Goal: Task Accomplishment & Management: Manage account settings

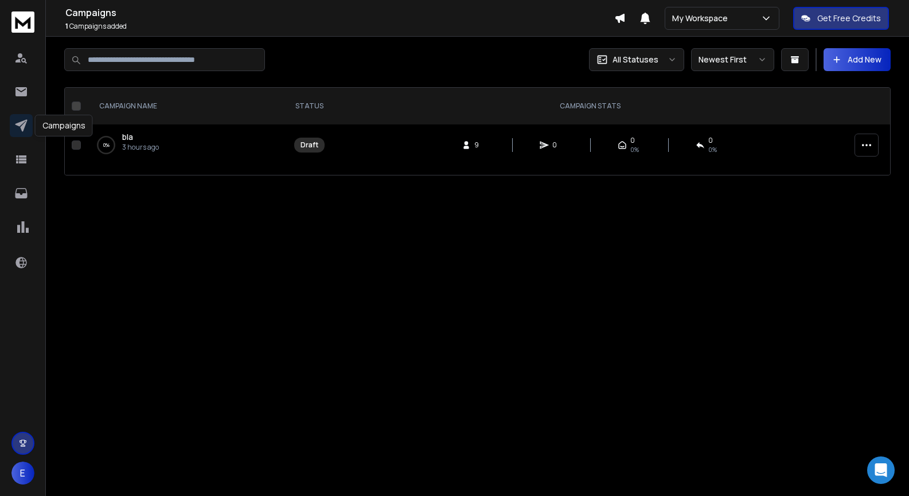
click at [22, 130] on icon at bounding box center [21, 125] width 12 height 12
click at [870, 143] on icon "button" at bounding box center [866, 144] width 11 height 11
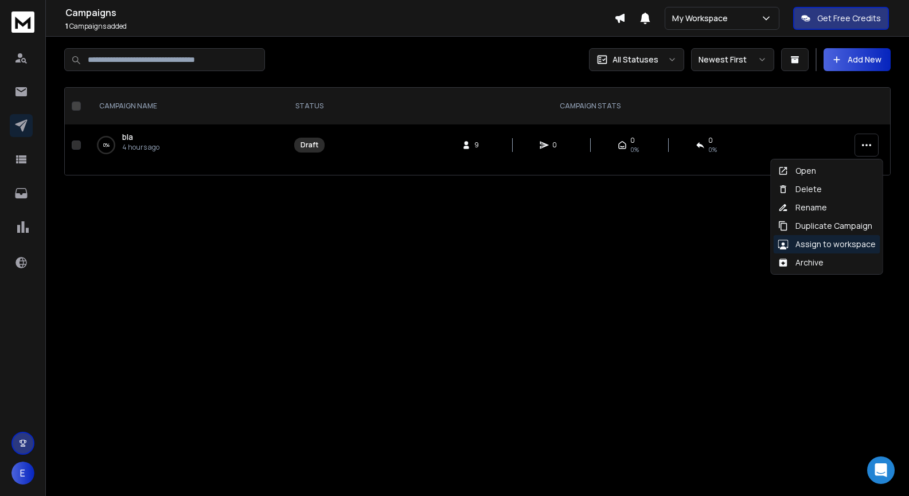
click at [687, 232] on div "Campaigns 1 Campaigns Added All Statuses Newest First Add New CAMPAIGN NAME STA…" at bounding box center [477, 296] width 827 height 496
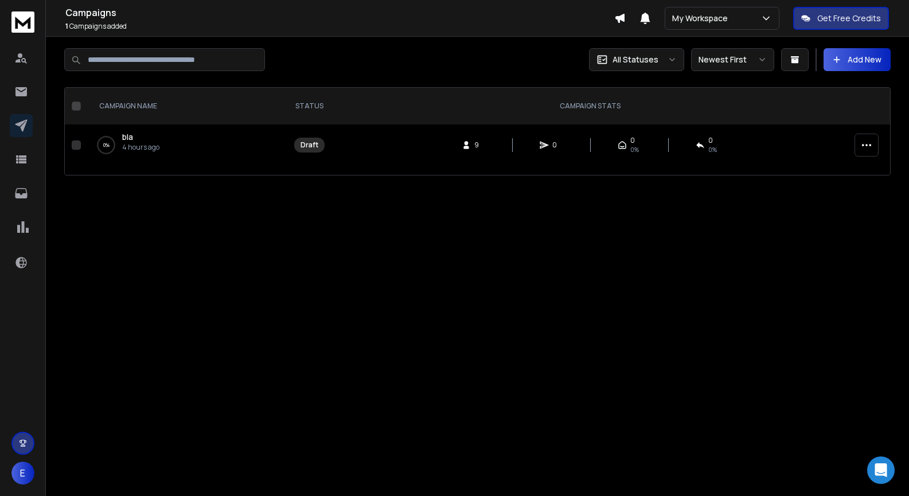
click at [135, 131] on td "0 % bla 4 hours ago" at bounding box center [185, 144] width 201 height 41
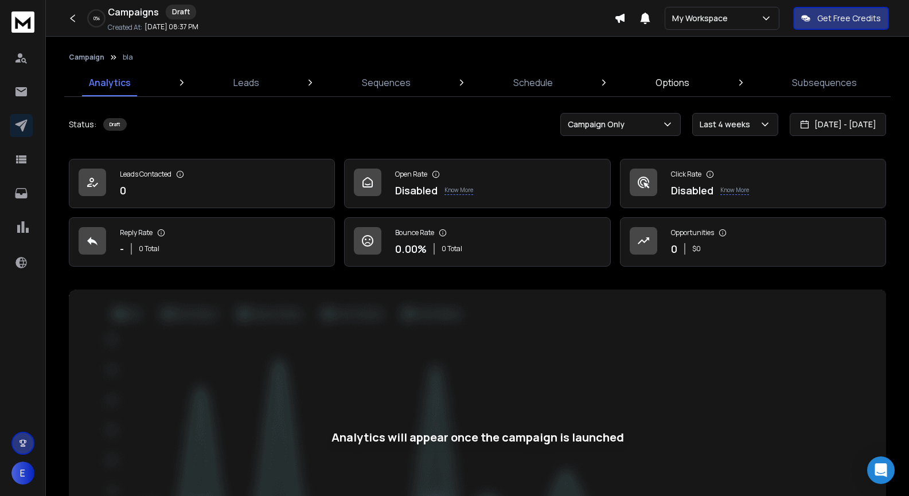
click at [659, 79] on p "Options" at bounding box center [673, 83] width 34 height 14
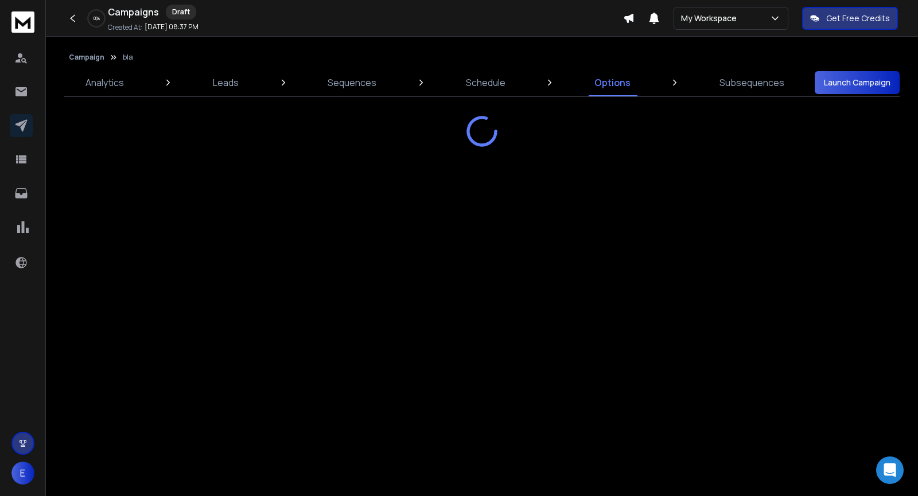
select select "**********"
select select "*"
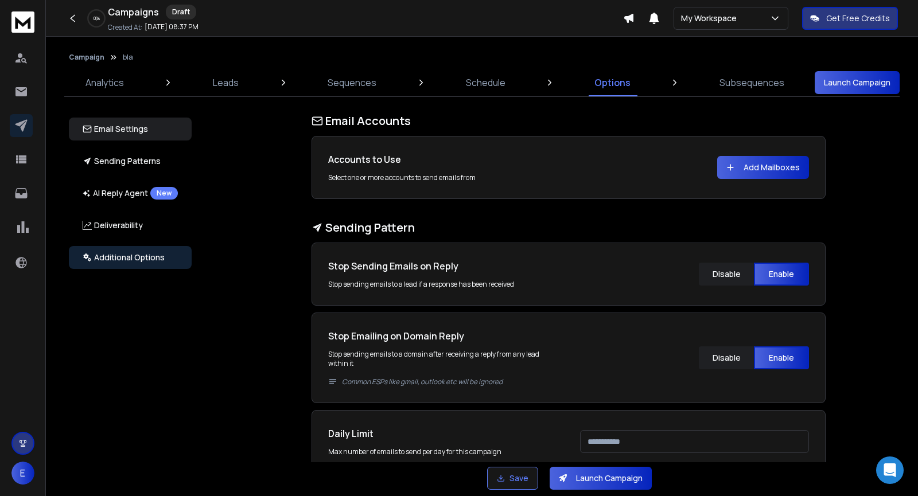
click at [106, 260] on p "Additional Options" at bounding box center [124, 257] width 82 height 11
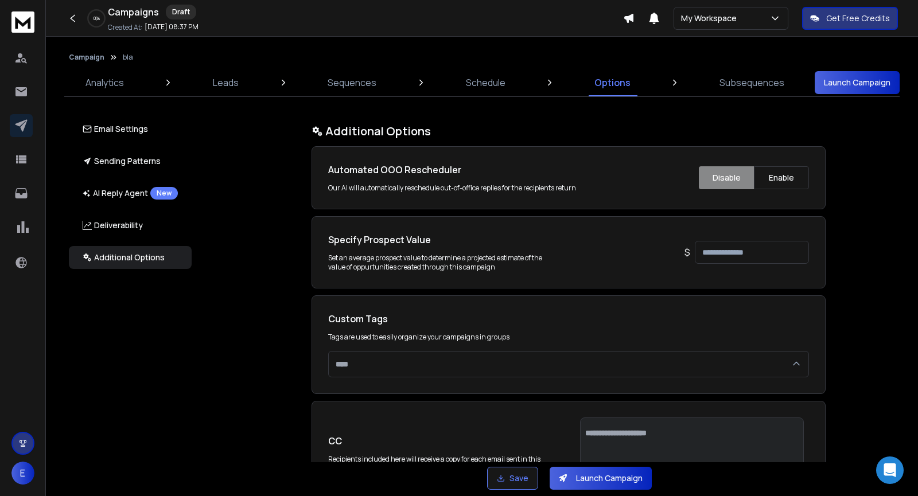
scroll to position [1806, 0]
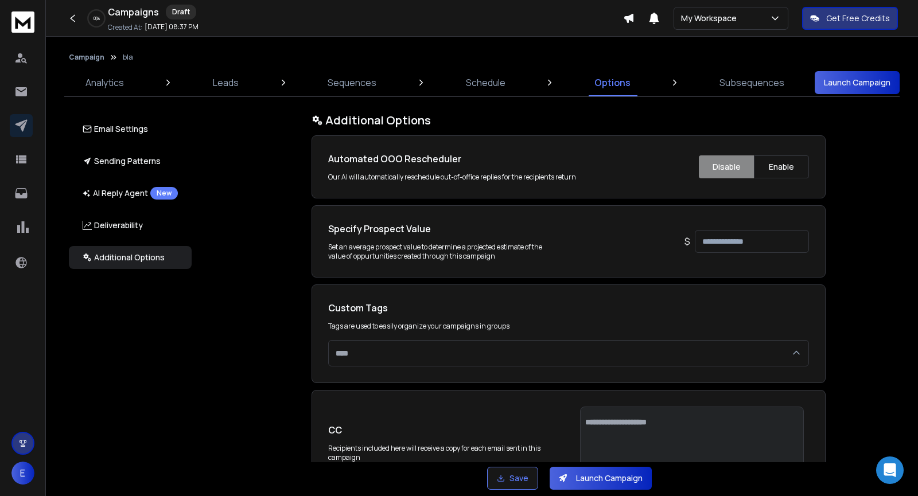
type button "email-settings"
click at [624, 347] on div at bounding box center [568, 353] width 481 height 26
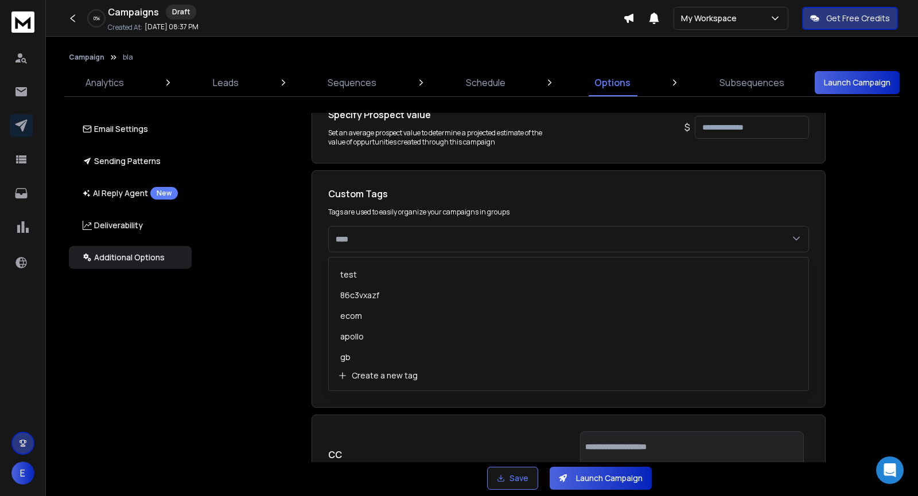
scroll to position [1920, 0]
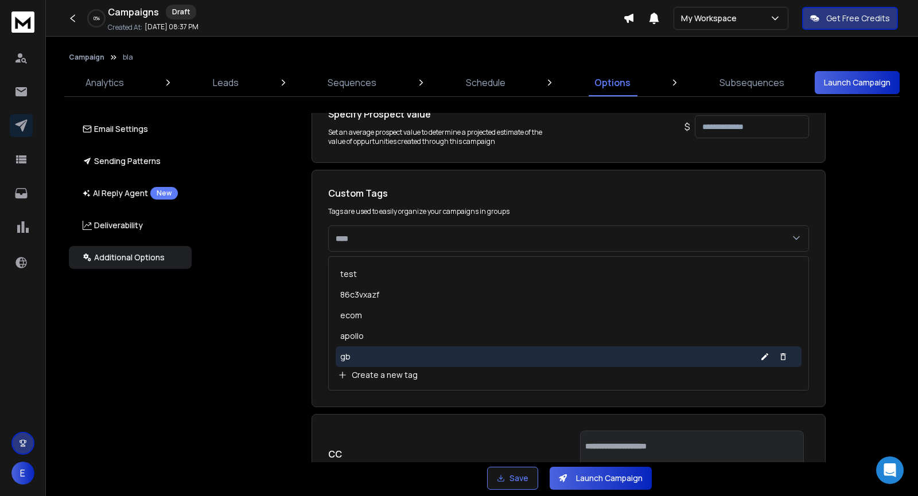
click at [780, 359] on icon at bounding box center [782, 356] width 5 height 7
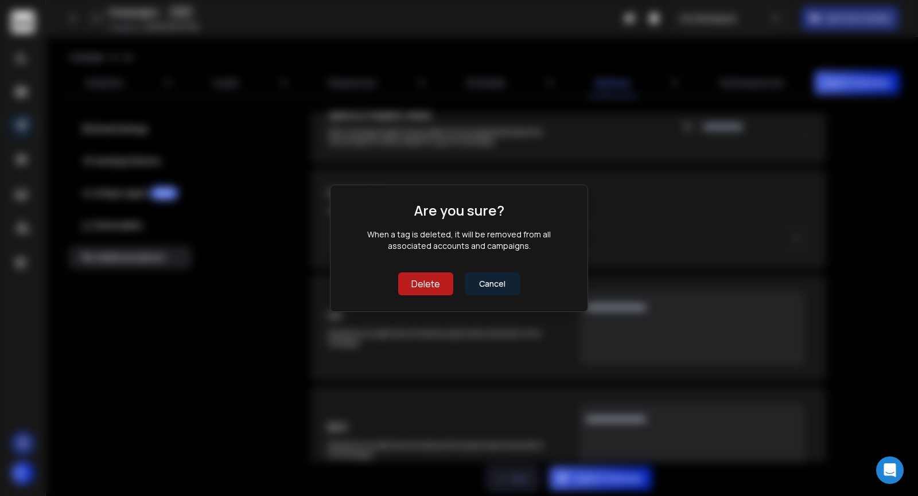
click at [447, 280] on button "Delete" at bounding box center [425, 283] width 55 height 23
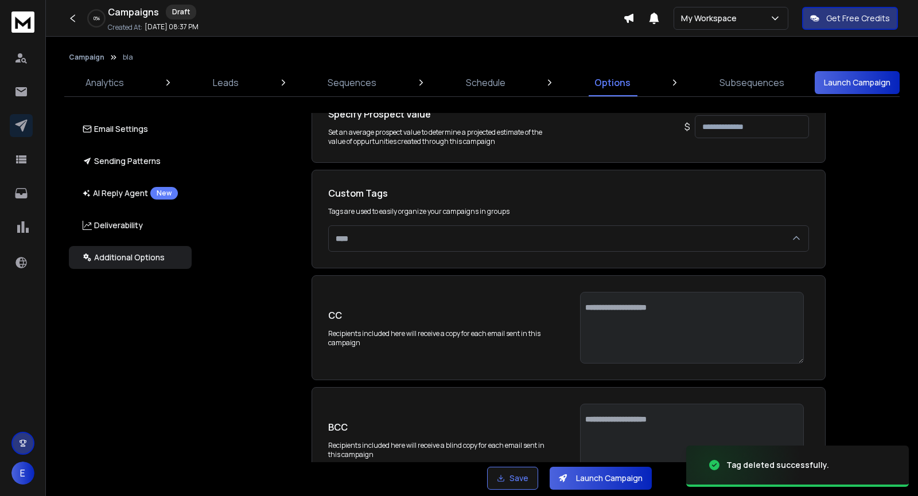
click at [790, 239] on icon at bounding box center [795, 237] width 11 height 11
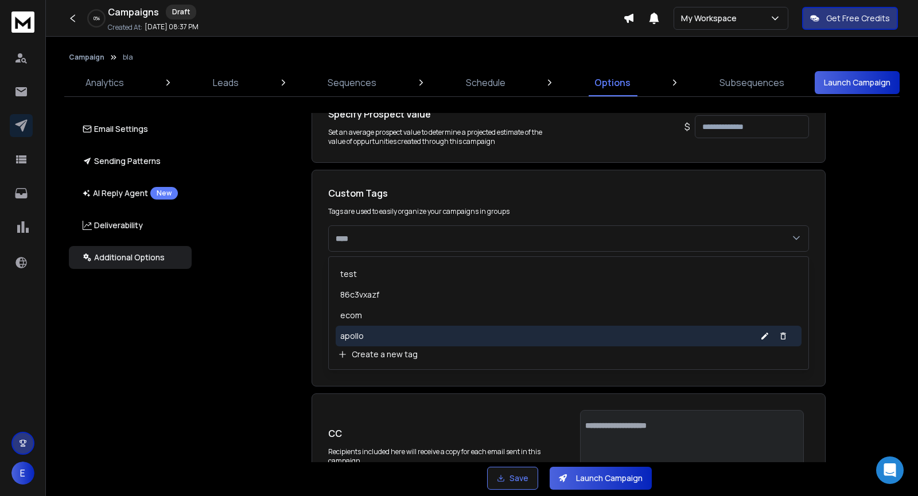
click at [778, 334] on icon at bounding box center [782, 336] width 9 height 9
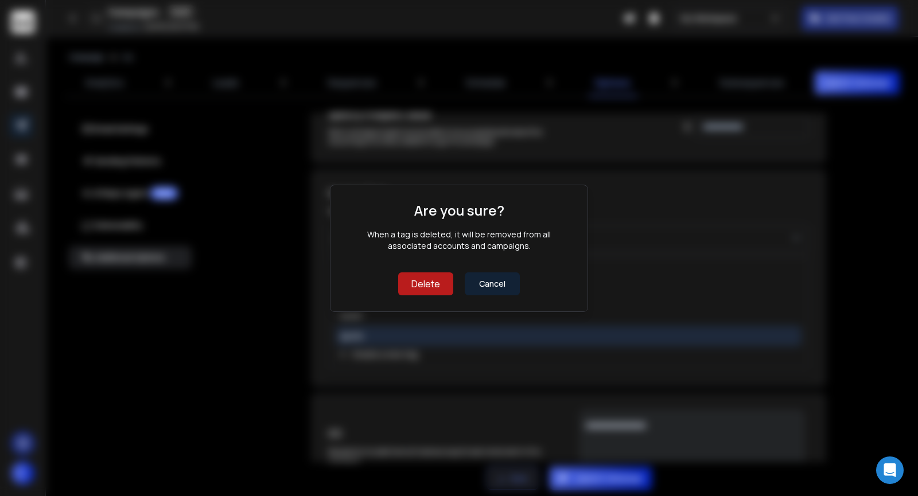
click at [430, 286] on button "Delete" at bounding box center [425, 283] width 55 height 23
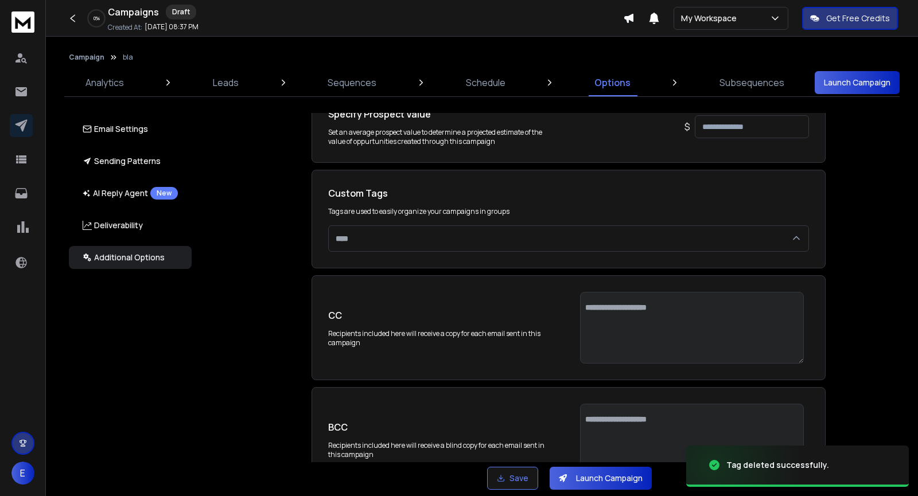
click at [783, 240] on div at bounding box center [568, 238] width 481 height 26
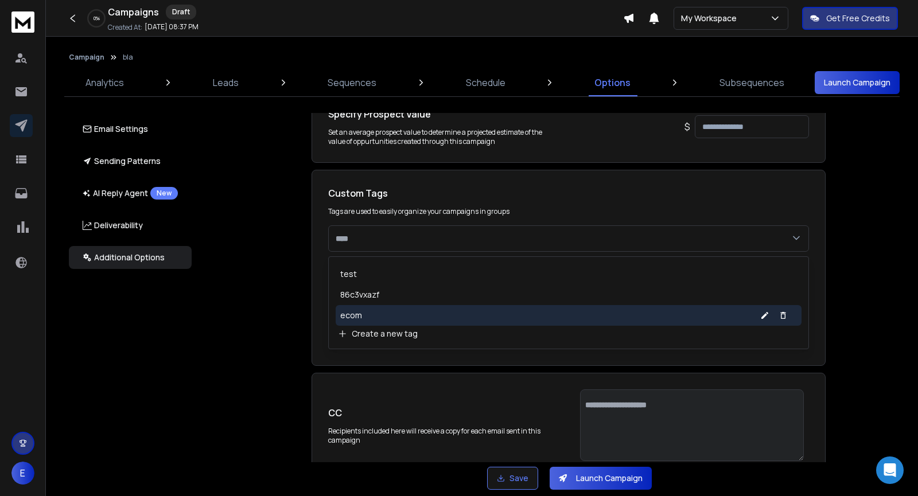
click at [780, 313] on icon at bounding box center [782, 315] width 5 height 7
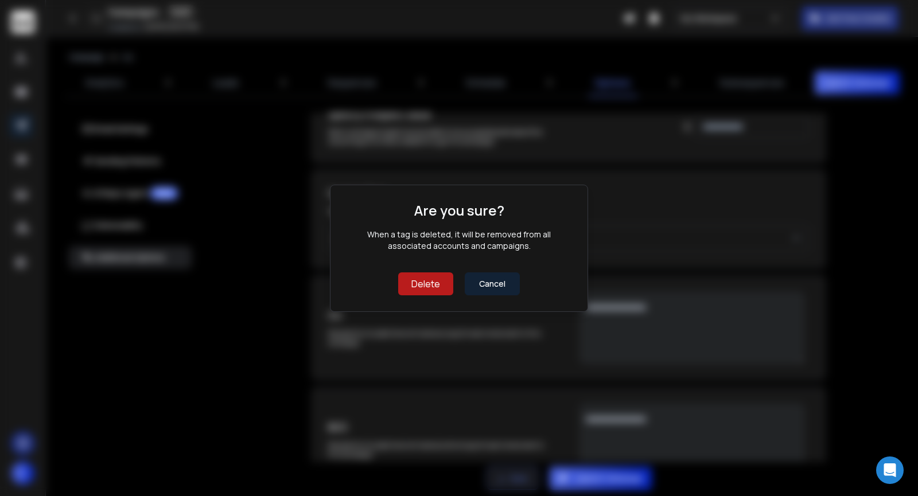
click at [404, 280] on button "Delete" at bounding box center [425, 283] width 55 height 23
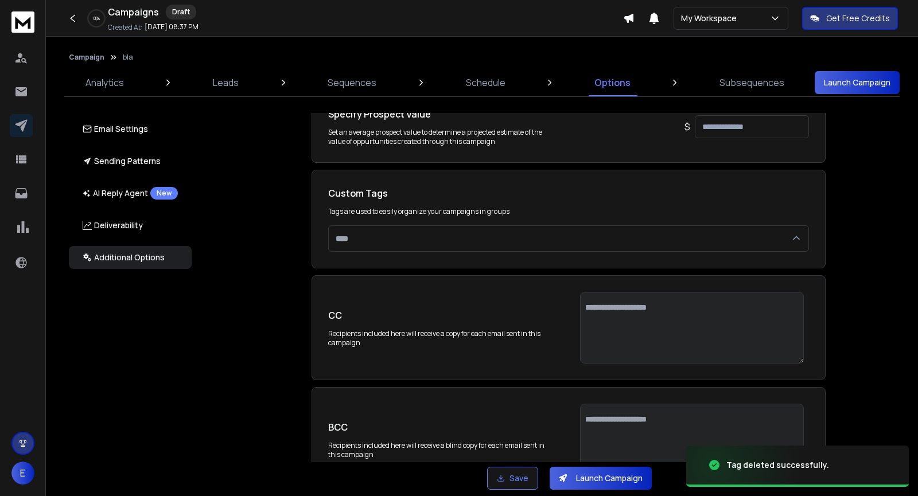
click at [790, 237] on icon at bounding box center [795, 237] width 11 height 11
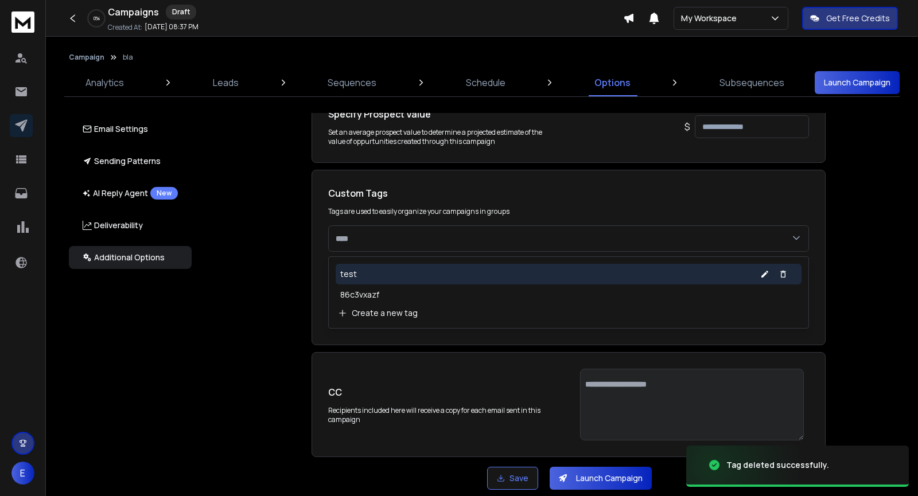
click at [781, 274] on icon at bounding box center [782, 274] width 9 height 9
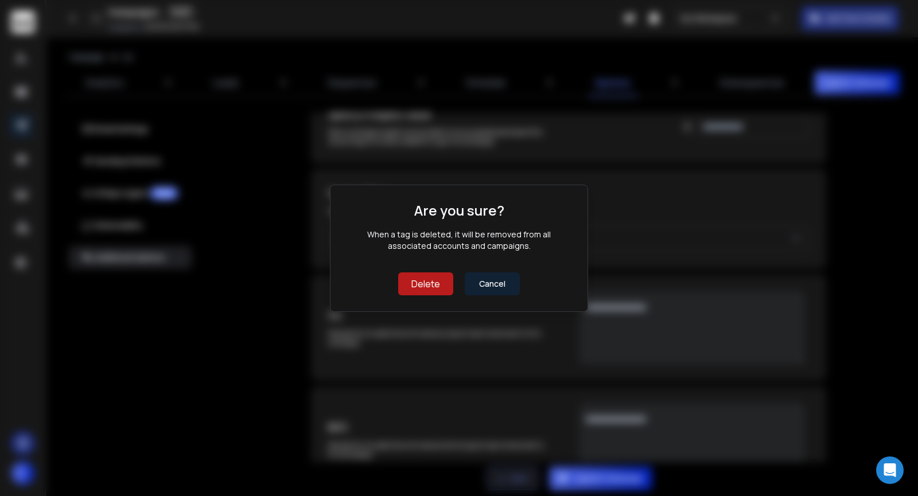
click at [416, 282] on button "Delete" at bounding box center [425, 283] width 55 height 23
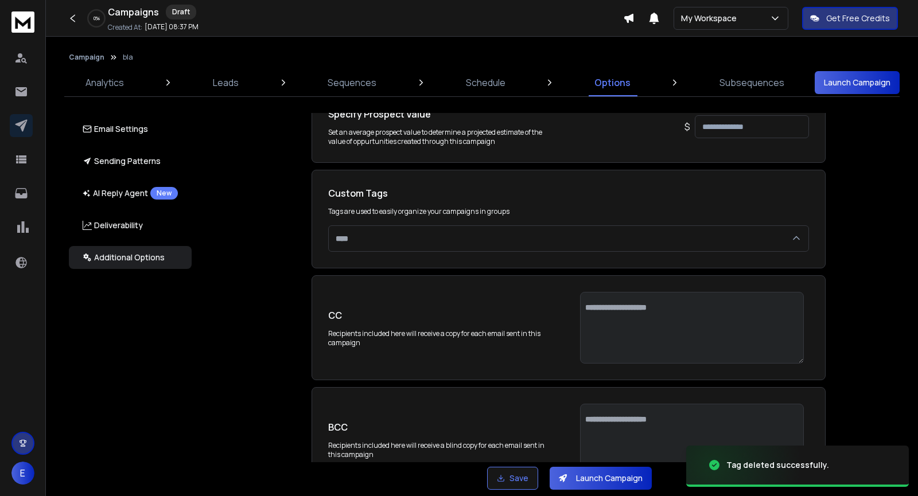
click at [779, 241] on div at bounding box center [568, 238] width 481 height 26
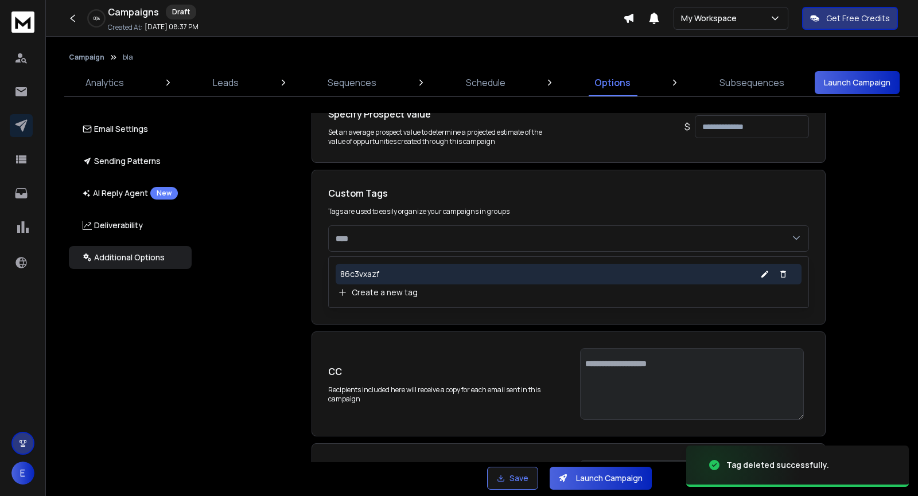
click at [779, 275] on icon at bounding box center [782, 274] width 9 height 9
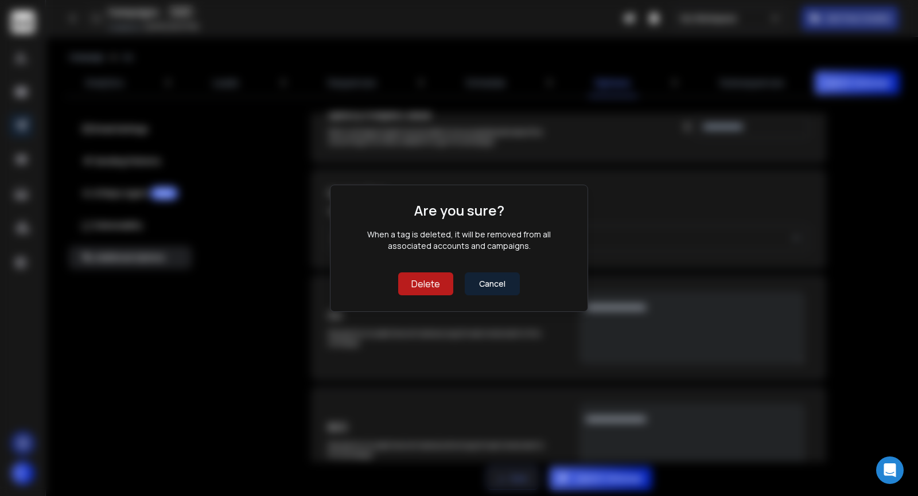
click at [429, 282] on button "Delete" at bounding box center [425, 283] width 55 height 23
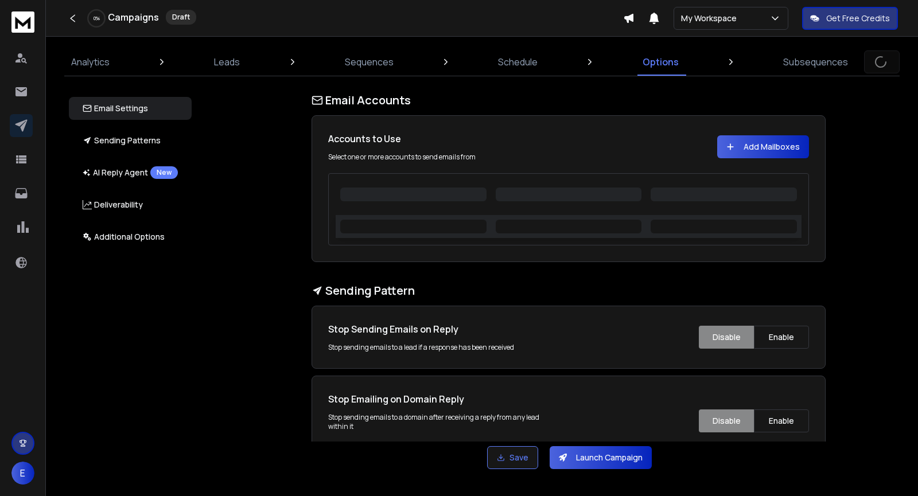
select select "**********"
select select "*"
type input "**"
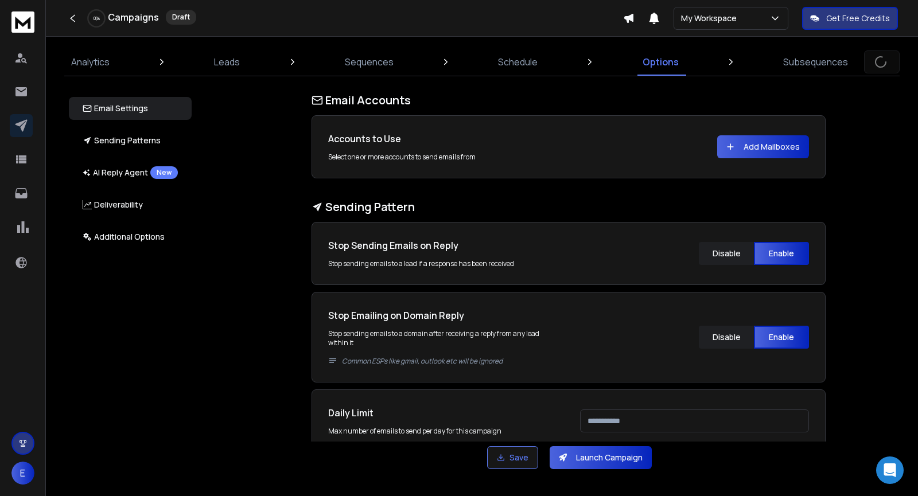
scroll to position [1826, 0]
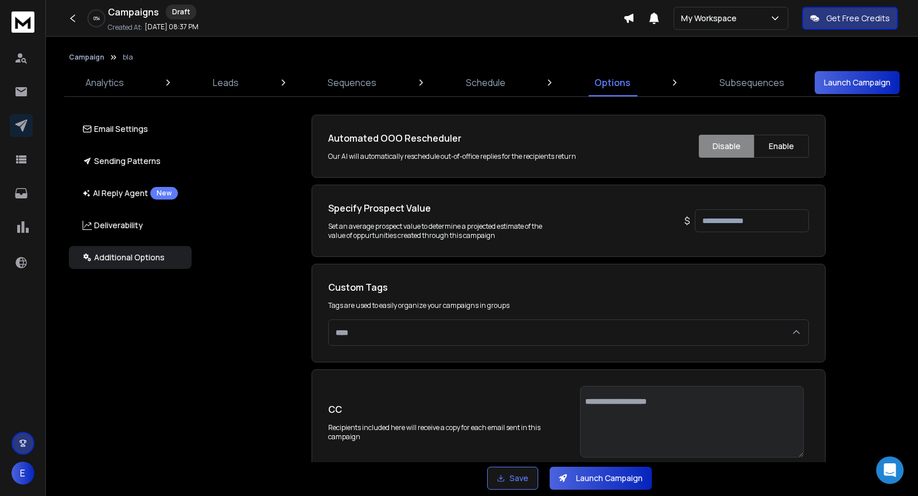
click at [698, 330] on div at bounding box center [568, 333] width 481 height 26
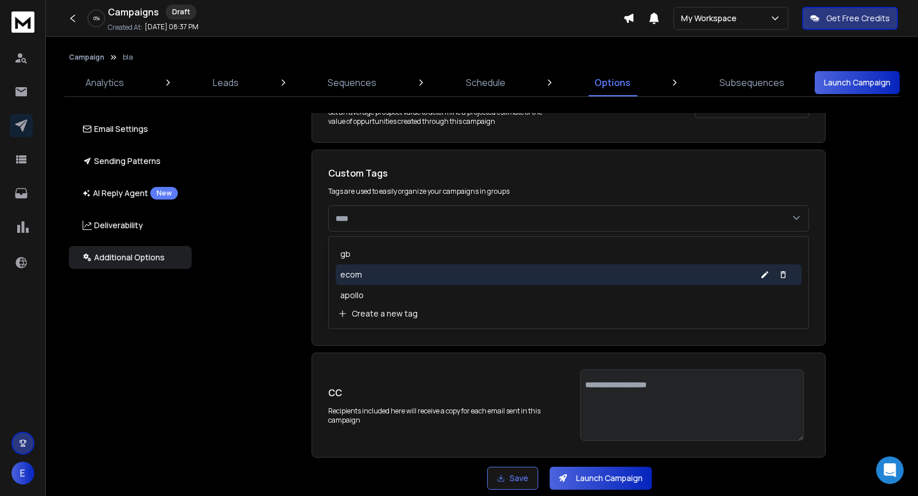
scroll to position [1941, 0]
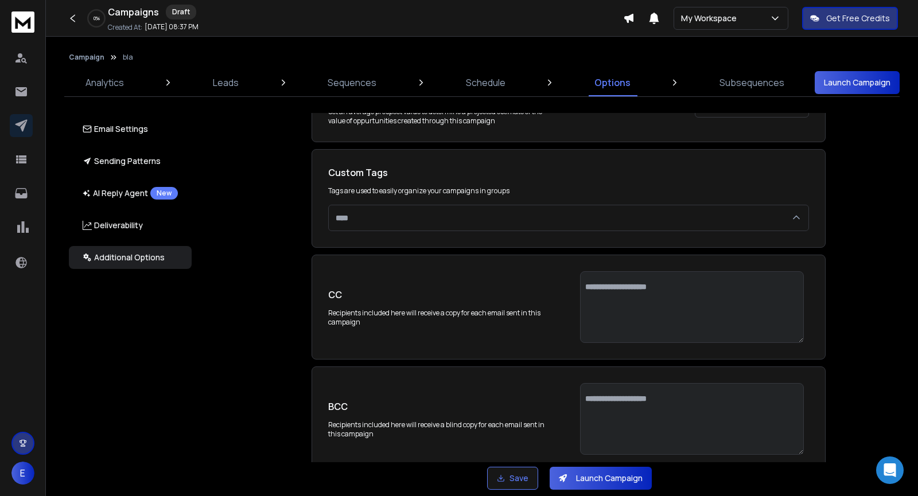
click at [224, 188] on div "Email Accounts Accounts to Use Select one or more accounts to send emails from …" at bounding box center [575, 287] width 731 height 349
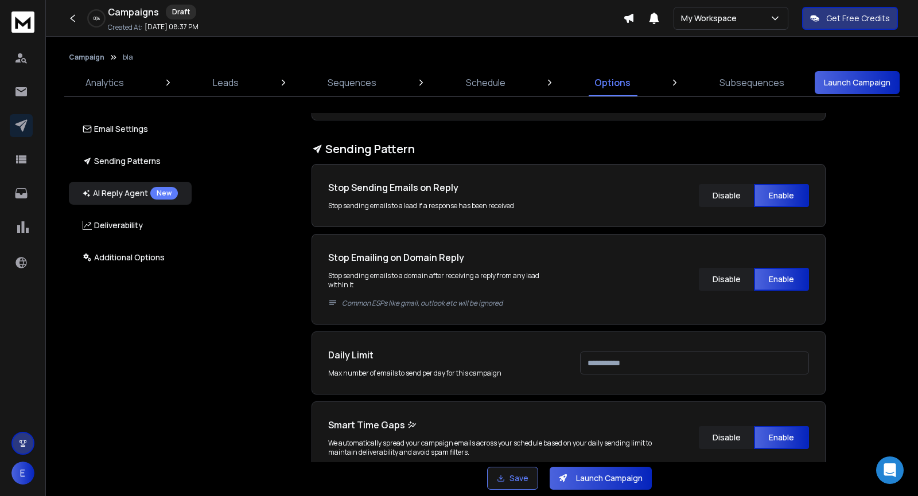
scroll to position [0, 0]
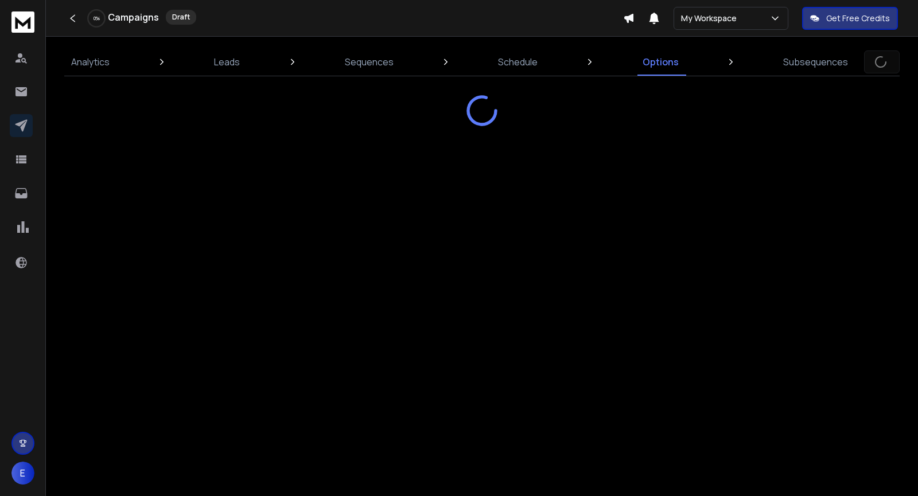
select select "**********"
select select "*"
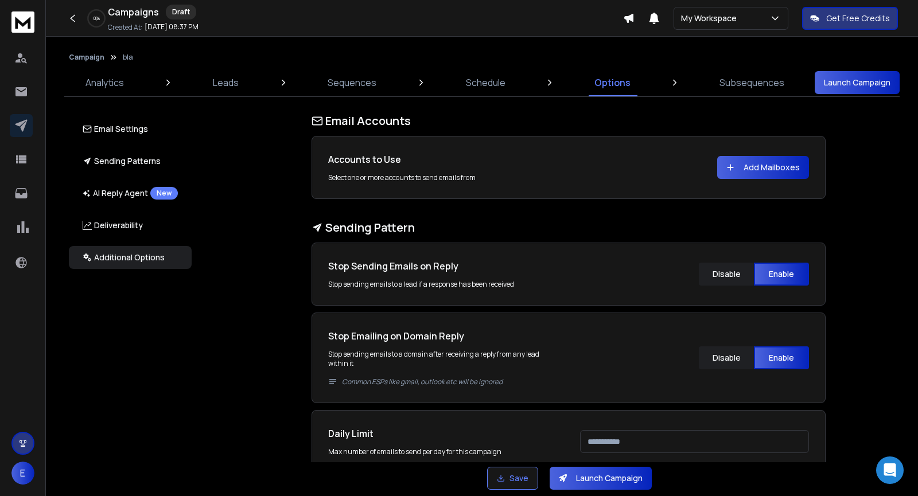
scroll to position [1826, 0]
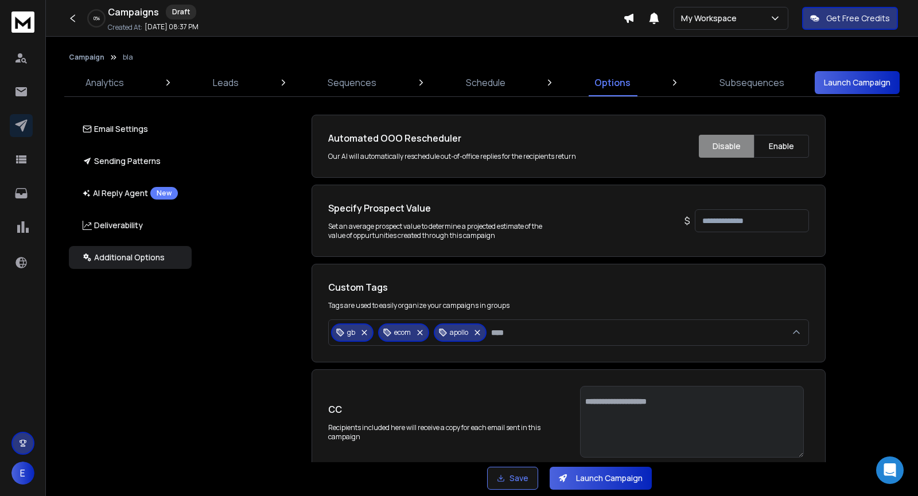
click at [540, 295] on div "Custom Tags Tags are used to easily organize your campaigns in groups" at bounding box center [568, 295] width 481 height 30
click at [361, 332] on icon at bounding box center [364, 332] width 9 height 9
click at [361, 333] on div "ecom" at bounding box center [356, 333] width 51 height 18
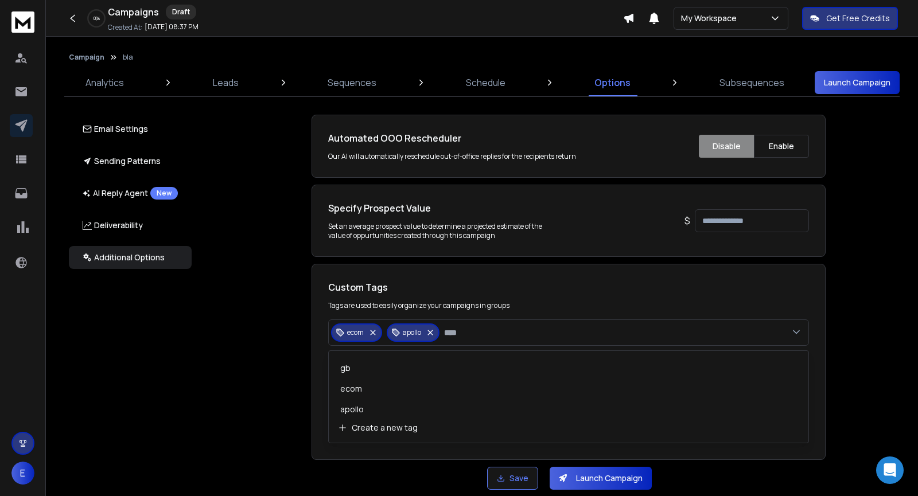
click at [368, 332] on icon at bounding box center [372, 332] width 9 height 9
click at [370, 332] on icon at bounding box center [374, 332] width 9 height 9
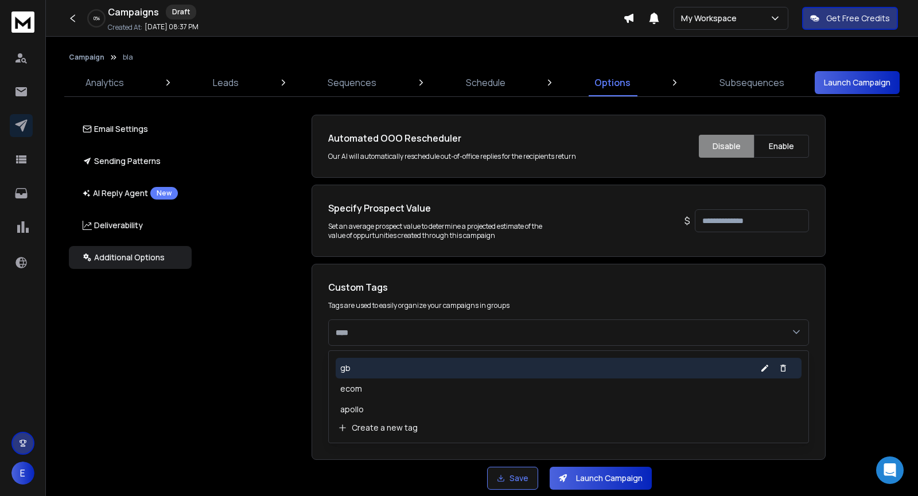
click at [782, 372] on icon at bounding box center [782, 368] width 9 height 9
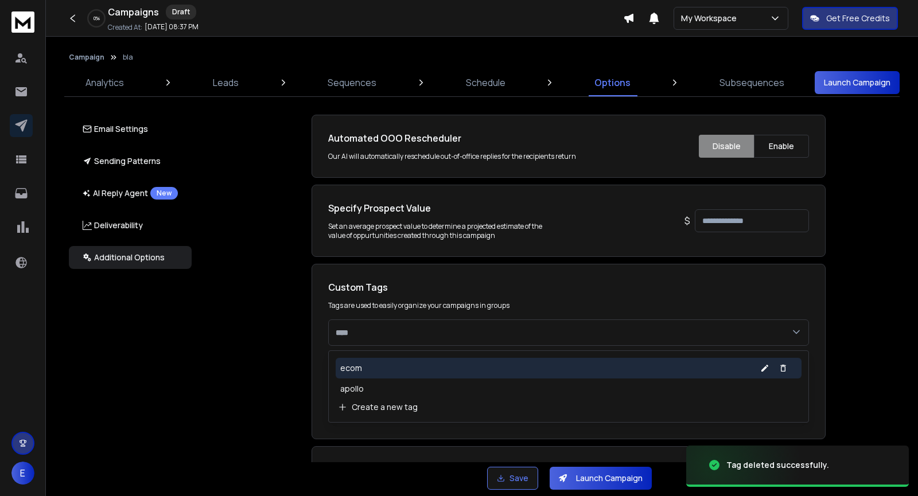
click at [782, 368] on icon at bounding box center [782, 368] width 9 height 9
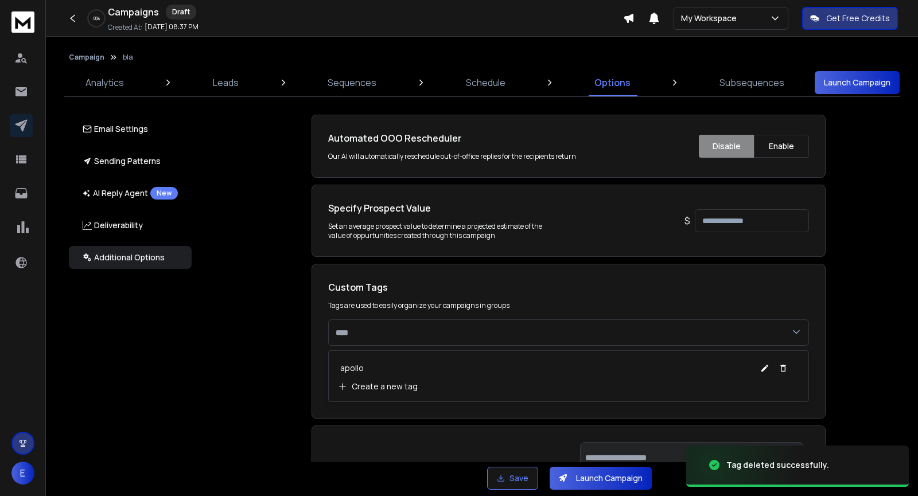
click at [782, 368] on icon at bounding box center [782, 368] width 9 height 9
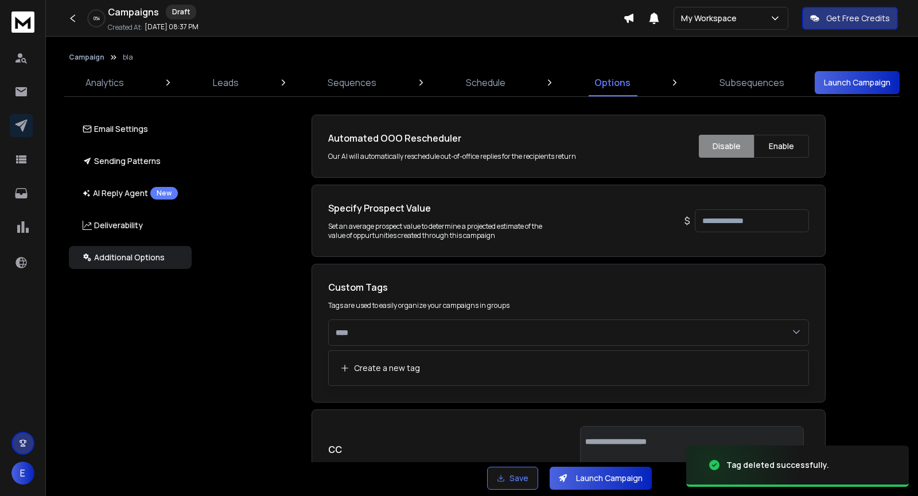
click at [872, 232] on div "Email Accounts Accounts to Use Select one or more accounts to send emails from …" at bounding box center [575, 287] width 731 height 349
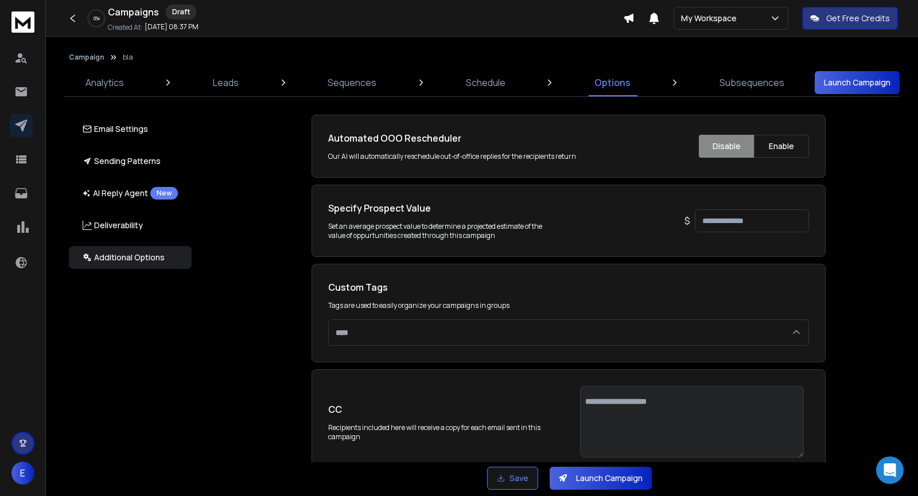
click at [247, 332] on div "Email Accounts Accounts to Use Select one or more accounts to send emails from …" at bounding box center [575, 287] width 731 height 349
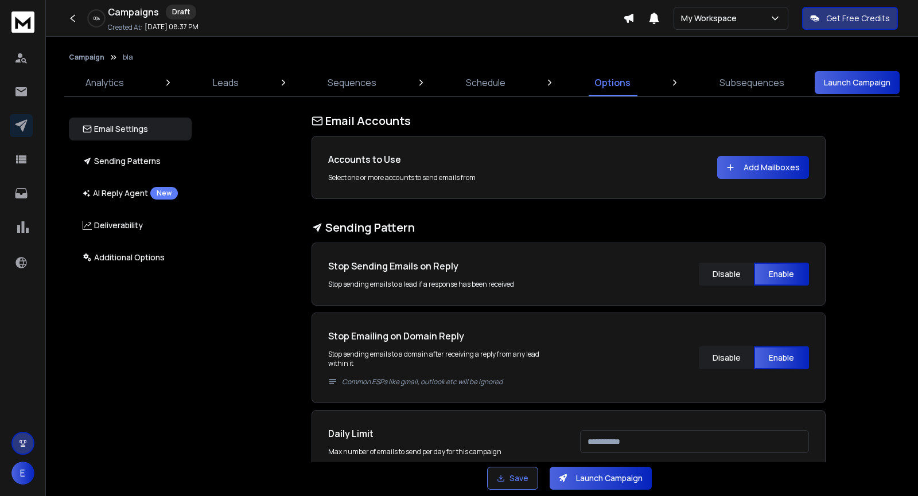
select select "**********"
select select "*"
